Goal: Communication & Community: Answer question/provide support

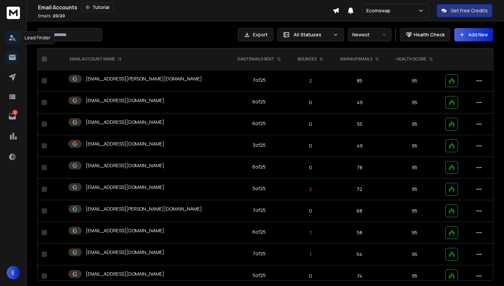
click at [18, 43] on link at bounding box center [12, 37] width 13 height 13
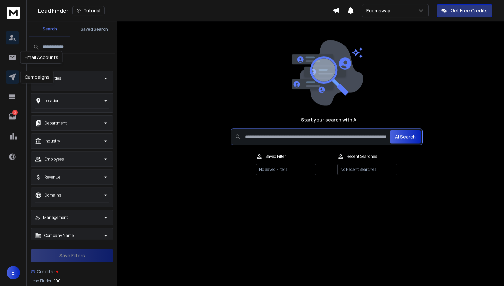
click at [11, 74] on icon at bounding box center [12, 77] width 8 height 8
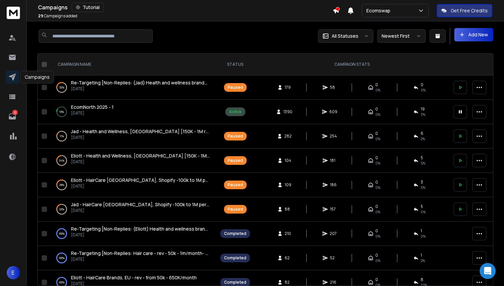
click at [18, 81] on link at bounding box center [12, 76] width 13 height 13
click at [14, 77] on icon at bounding box center [12, 77] width 7 height 7
click at [9, 78] on icon at bounding box center [12, 77] width 8 height 8
click at [11, 113] on icon at bounding box center [12, 116] width 7 height 6
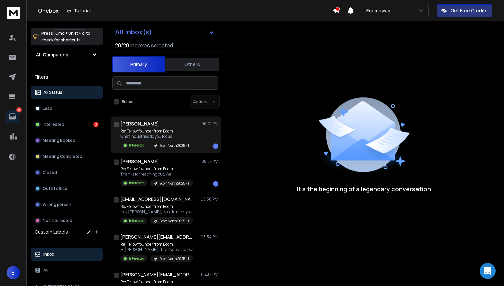
click at [148, 126] on h1 "Steve Ballantyne" at bounding box center [139, 123] width 39 height 7
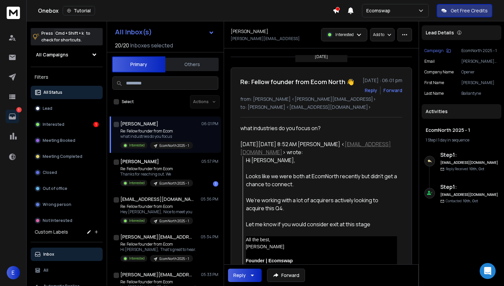
scroll to position [4, 0]
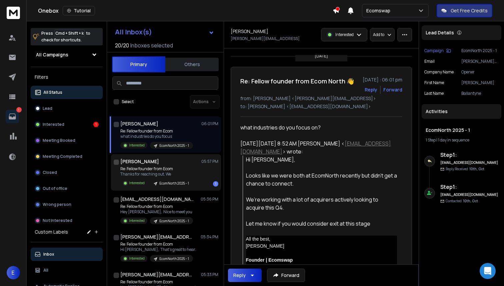
click at [184, 158] on div "Jacey Schnarr 05:57 PM Re: Fellow founder from Ecom Thanks for reaching out. We…" at bounding box center [166, 172] width 110 height 36
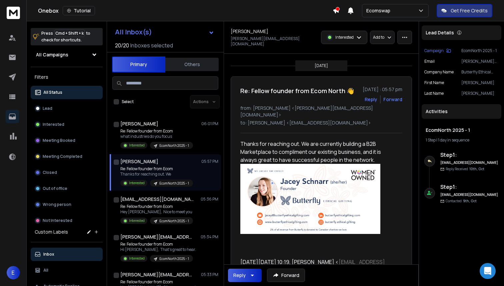
click at [220, 204] on div "Steve Ballantyne 06:01 PM Re: Fellow founder from Ecom what industries do you f…" at bounding box center [165, 220] width 117 height 211
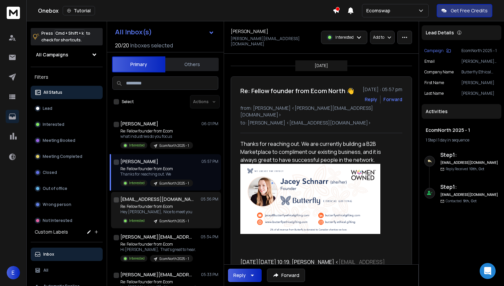
click at [199, 205] on div "Re: Fellow founder from Ecom Hey Alyson, Nice to meet you Interested EcomNorth …" at bounding box center [169, 214] width 98 height 20
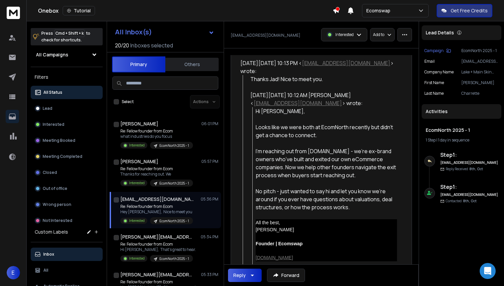
scroll to position [266, 0]
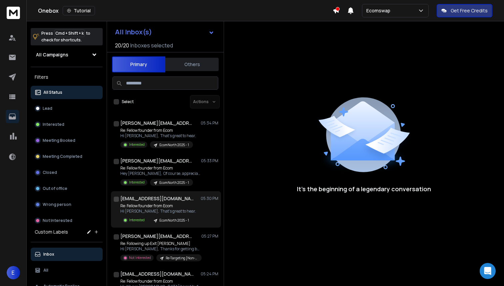
scroll to position [117, 0]
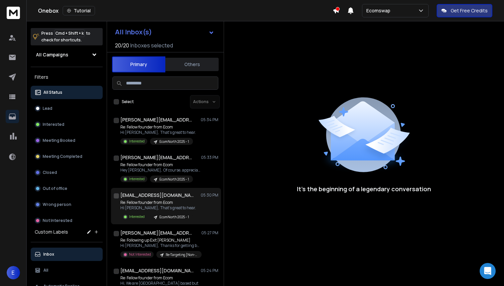
click at [174, 205] on p "Hi Chris, That’s great to hear." at bounding box center [158, 207] width 76 height 5
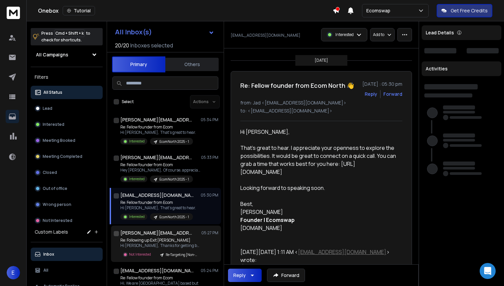
click at [172, 239] on p "Re: Following up Exit [PERSON_NAME]" at bounding box center [160, 239] width 80 height 5
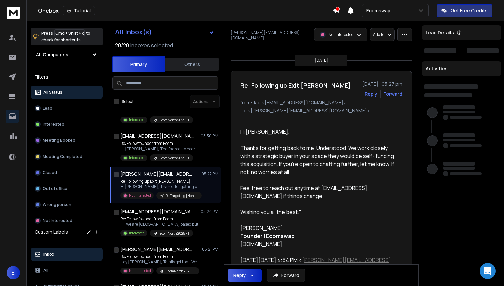
scroll to position [177, 0]
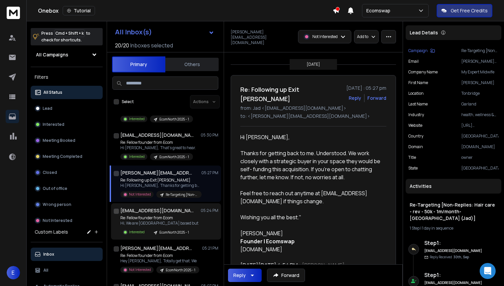
click at [183, 218] on p "Re: Fellow founder from Ecom" at bounding box center [159, 217] width 78 height 5
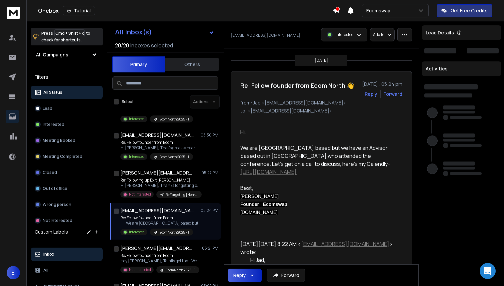
scroll to position [180, 0]
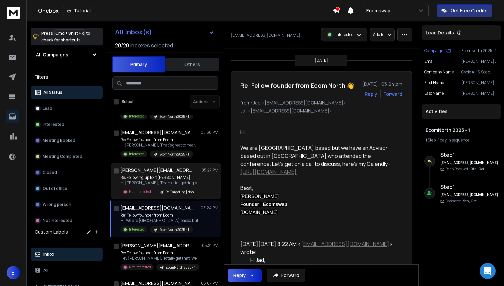
click at [184, 173] on div "dianne@midwifeexpert.com 05:27 PM Re: Following up Exit Dianne Hi Dianne, Thank…" at bounding box center [169, 181] width 98 height 28
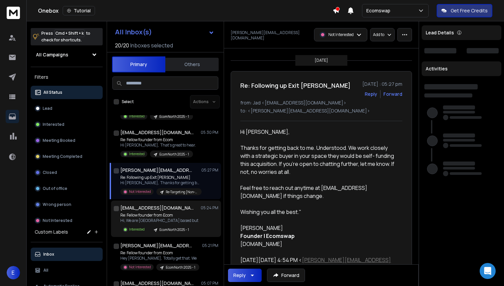
click at [174, 205] on div "info@cycleairfilters.com 05:24 PM" at bounding box center [169, 207] width 98 height 7
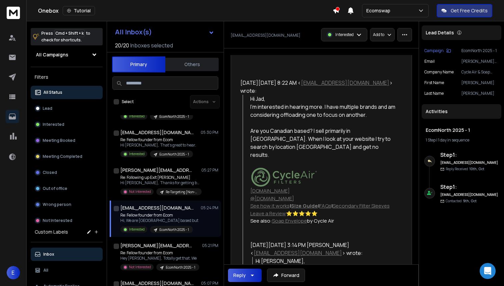
scroll to position [160, 0]
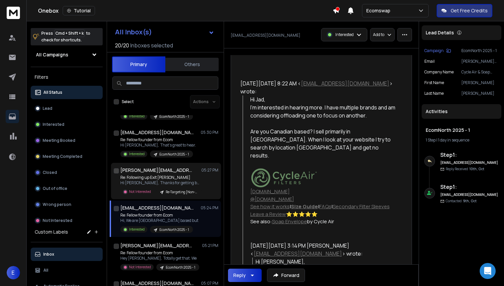
click at [205, 179] on div "Re: Following up Exit Dianne Hi Dianne, Thanks for getting back Not Interested …" at bounding box center [169, 185] width 98 height 20
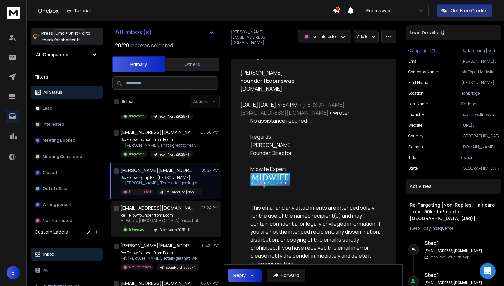
click at [194, 213] on div "Re: Fellow founder from Ecom Hi, We are Dubai based but Interested EcomNorth 20…" at bounding box center [169, 222] width 98 height 20
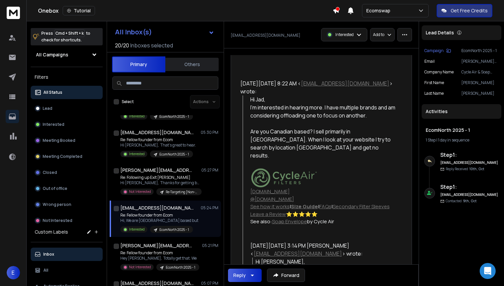
scroll to position [0, 0]
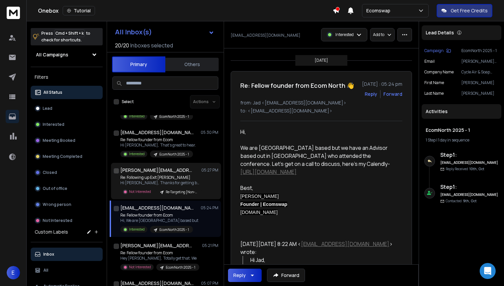
click at [181, 182] on p "Hi Dianne, Thanks for getting back" at bounding box center [160, 182] width 80 height 5
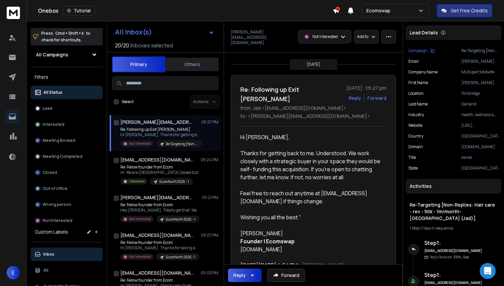
scroll to position [228, 0]
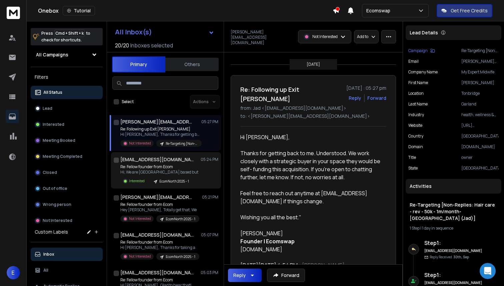
click at [191, 167] on p "Re: Fellow founder from Ecom" at bounding box center [159, 166] width 78 height 5
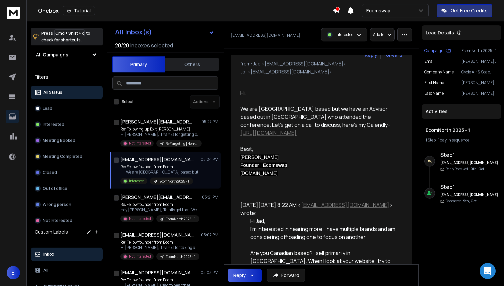
scroll to position [39, 0]
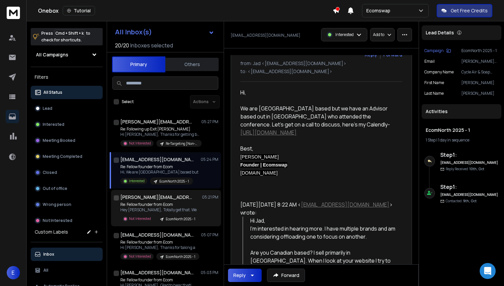
click at [180, 197] on div "jana@nomz.com 05:21 PM" at bounding box center [169, 197] width 98 height 7
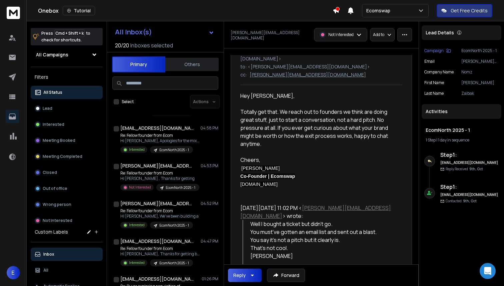
scroll to position [416, 0]
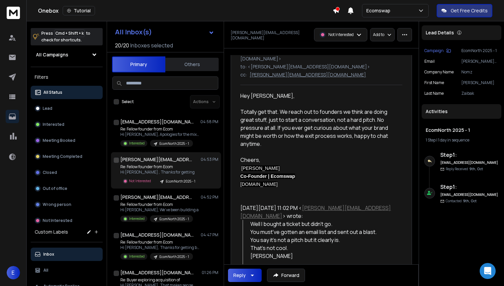
click at [188, 170] on p "Hi Natalie , Thanks for getting" at bounding box center [159, 171] width 79 height 5
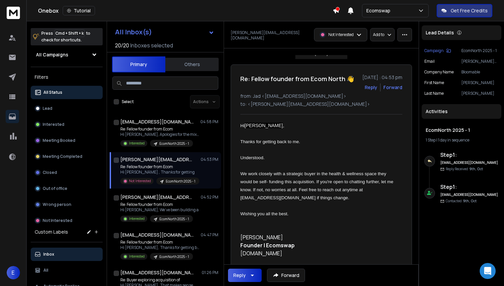
scroll to position [0, 0]
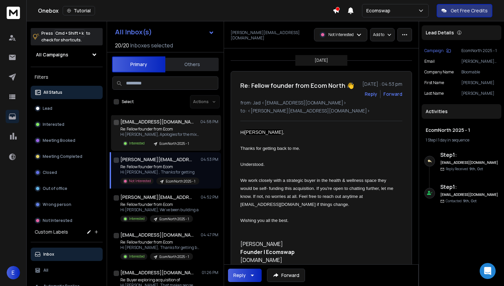
click at [184, 134] on p "Hi Mark, Apologies for the mix-up" at bounding box center [160, 134] width 80 height 5
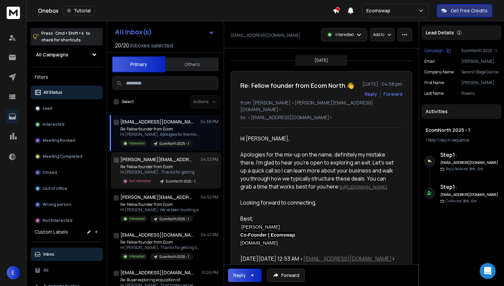
click at [179, 161] on h1 "natalie@trybloomable.com" at bounding box center [156, 159] width 73 height 7
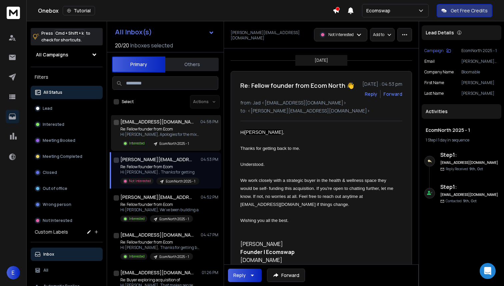
click at [181, 131] on p "Re: Fellow founder from Ecom" at bounding box center [160, 128] width 80 height 5
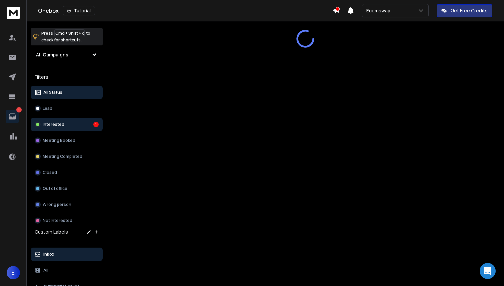
click at [74, 122] on button "Interested 1" at bounding box center [67, 124] width 72 height 13
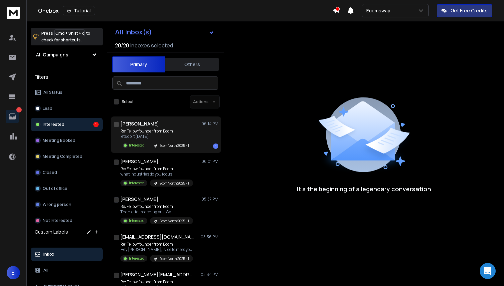
click at [160, 130] on p "Re: Fellow founder from Ecom" at bounding box center [156, 130] width 73 height 5
